Goal: Task Accomplishment & Management: Manage account settings

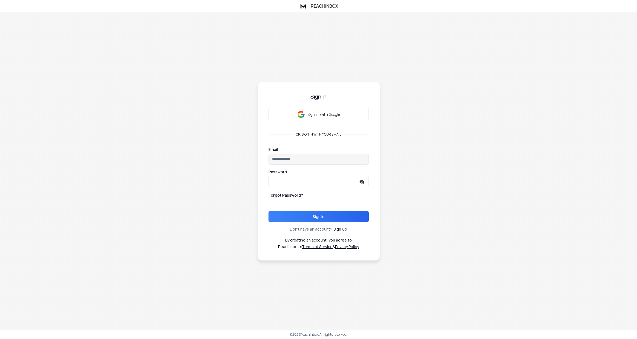
click at [322, 159] on input "email" at bounding box center [318, 159] width 100 height 11
click at [365, 160] on input "email" at bounding box center [318, 159] width 100 height 11
type input "**********"
click at [346, 214] on button "Sign In" at bounding box center [318, 216] width 100 height 11
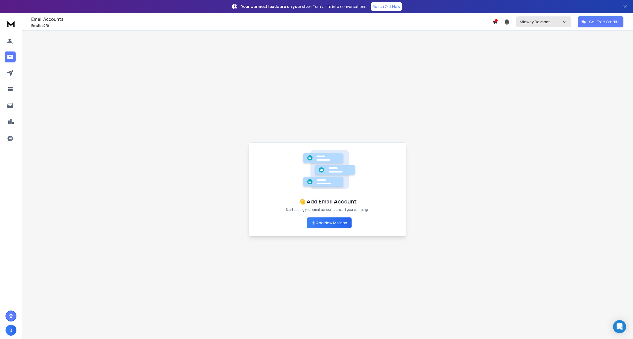
click at [549, 21] on p "Midway Belmont" at bounding box center [535, 21] width 32 height 5
click at [381, 107] on div "👋 Add Email Account Start adding your email accounts to start your campaign Add…" at bounding box center [329, 189] width 597 height 306
click at [339, 231] on div "👋 Add Email Account Start adding your email accounts to start your campaign Add…" at bounding box center [327, 189] width 158 height 94
click at [342, 227] on button "Add New Mailbox" at bounding box center [329, 222] width 45 height 11
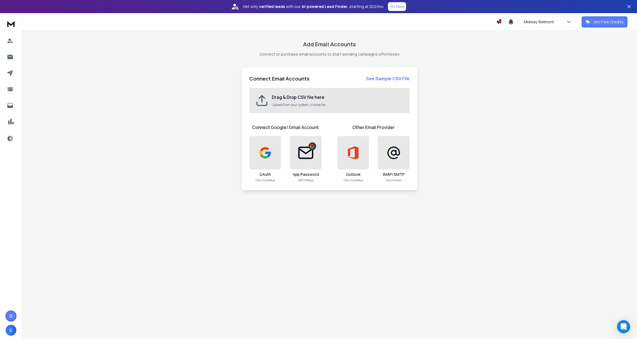
click at [461, 91] on div "Add Email Accounts Connect or purchase email accounts to start sending campaign…" at bounding box center [329, 121] width 615 height 161
click at [266, 152] on icon at bounding box center [268, 154] width 6 height 5
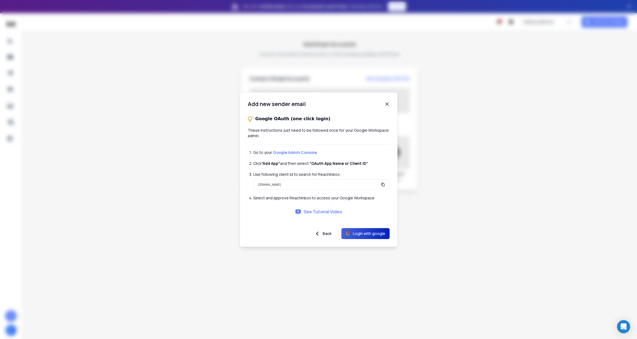
click at [385, 184] on div "549360251880-maeh4okn7btu9cjtf0l2bt1t5b22sbf8.apps.googleusercontent.com" at bounding box center [321, 184] width 136 height 10
click at [384, 185] on icon at bounding box center [383, 185] width 4 height 4
click at [385, 105] on icon at bounding box center [386, 104] width 5 height 5
click at [385, 105] on p "Upload from your system, choose file" at bounding box center [338, 105] width 132 height 4
